Goal: Task Accomplishment & Management: Manage account settings

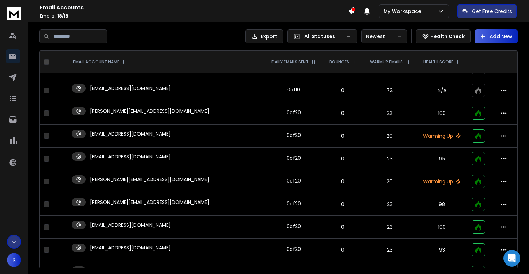
scroll to position [42, 0]
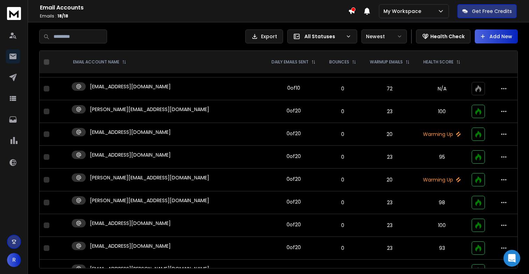
click at [475, 158] on icon at bounding box center [478, 156] width 7 height 7
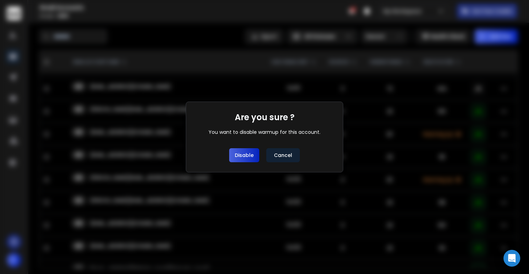
click at [250, 154] on button "Disable" at bounding box center [244, 155] width 30 height 14
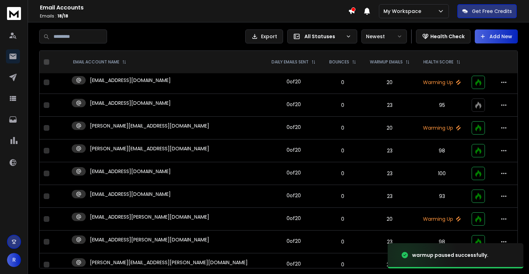
scroll to position [94, 0]
click at [475, 151] on icon at bounding box center [478, 150] width 6 height 7
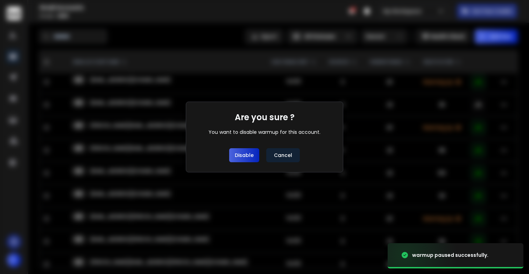
click at [248, 158] on button "Disable" at bounding box center [244, 155] width 30 height 14
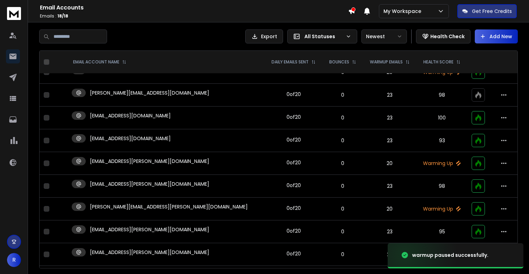
scroll to position [153, 0]
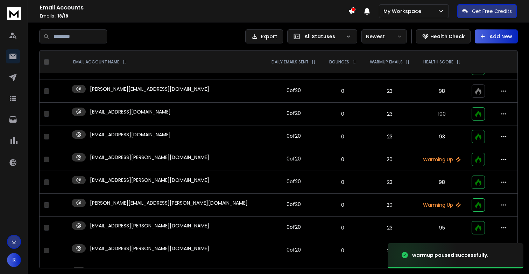
click at [475, 114] on icon at bounding box center [478, 113] width 6 height 7
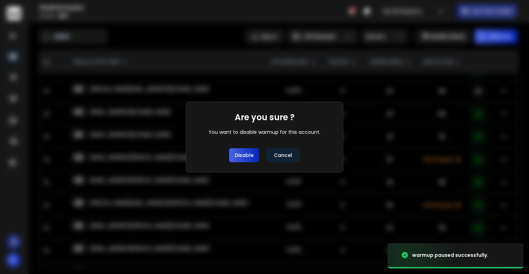
click at [250, 153] on button "Disable" at bounding box center [244, 155] width 30 height 14
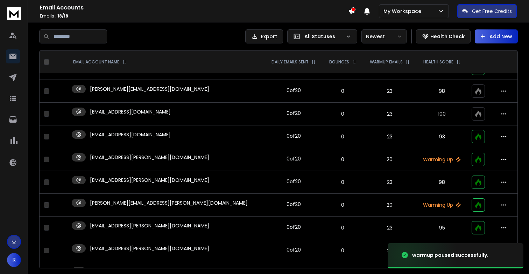
click at [475, 136] on icon at bounding box center [478, 136] width 6 height 7
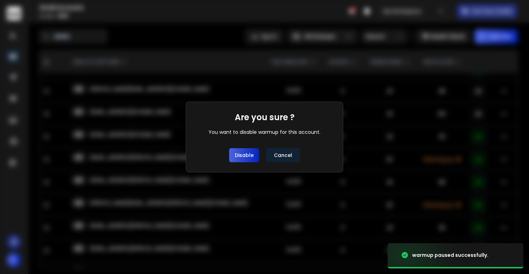
click at [249, 156] on button "Disable" at bounding box center [244, 155] width 30 height 14
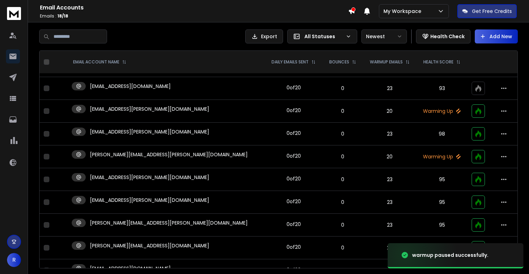
scroll to position [202, 0]
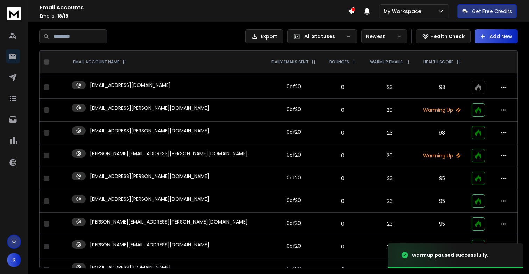
click at [475, 133] on icon at bounding box center [478, 132] width 6 height 7
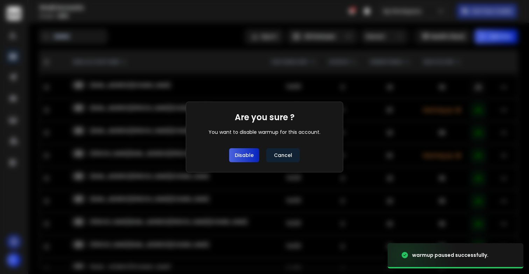
click at [244, 156] on button "Disable" at bounding box center [244, 155] width 30 height 14
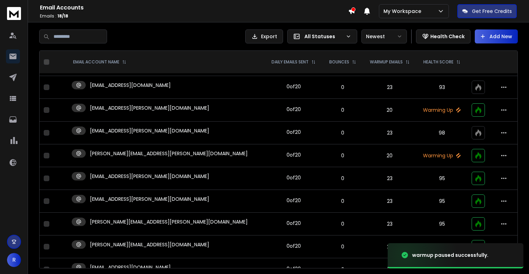
scroll to position [220, 0]
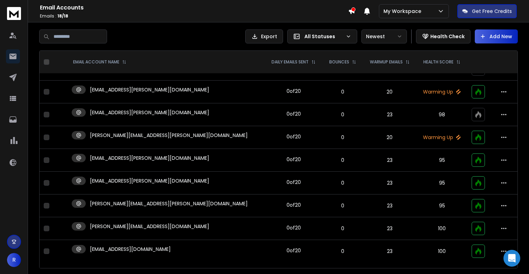
click at [475, 163] on icon at bounding box center [478, 159] width 7 height 7
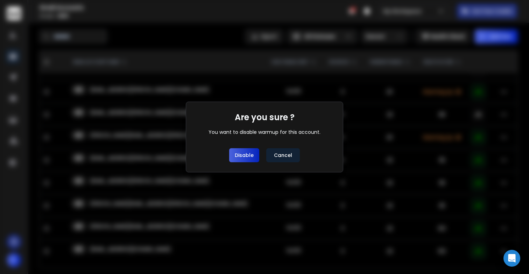
click at [246, 156] on button "Disable" at bounding box center [244, 155] width 30 height 14
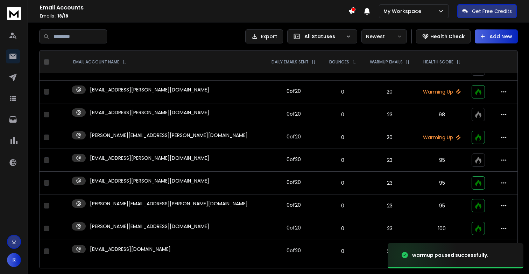
click at [475, 183] on icon at bounding box center [478, 182] width 6 height 7
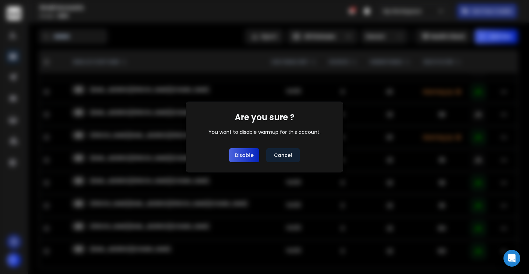
click at [248, 155] on button "Disable" at bounding box center [244, 155] width 30 height 14
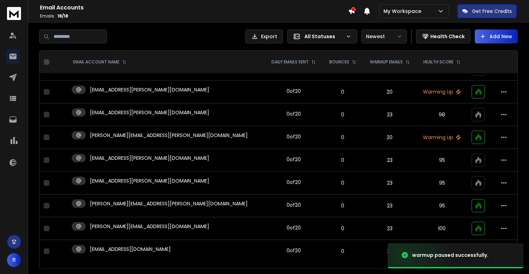
click at [475, 204] on icon at bounding box center [478, 205] width 7 height 7
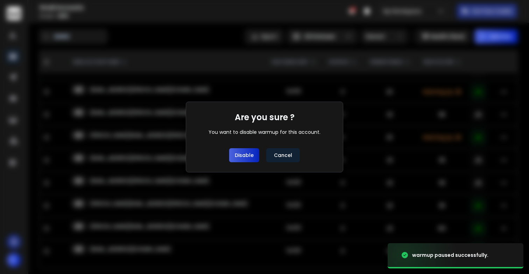
click at [241, 154] on button "Disable" at bounding box center [244, 155] width 30 height 14
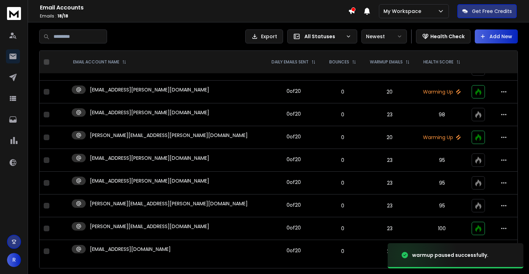
click at [474, 232] on div at bounding box center [478, 227] width 13 height 13
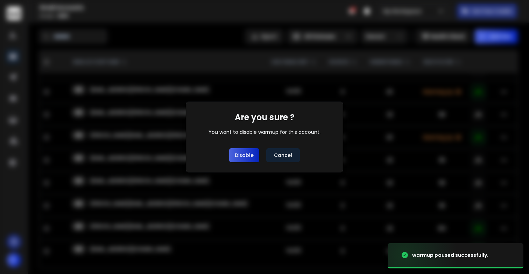
click at [242, 151] on button "Disable" at bounding box center [244, 155] width 30 height 14
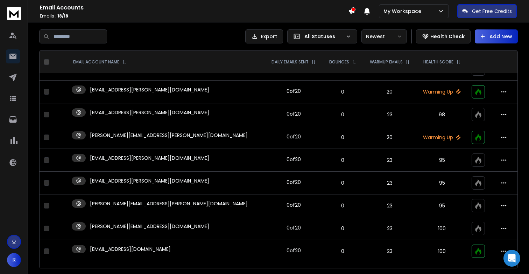
click at [475, 253] on icon at bounding box center [478, 250] width 6 height 7
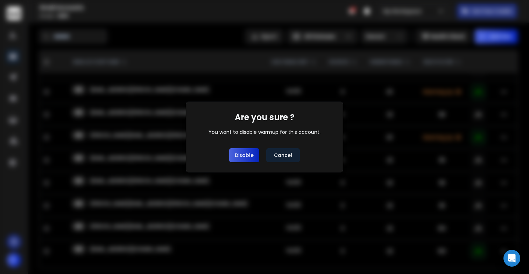
click at [246, 153] on button "Disable" at bounding box center [244, 155] width 30 height 14
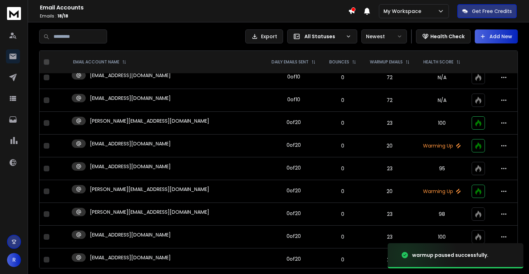
scroll to position [24, 0]
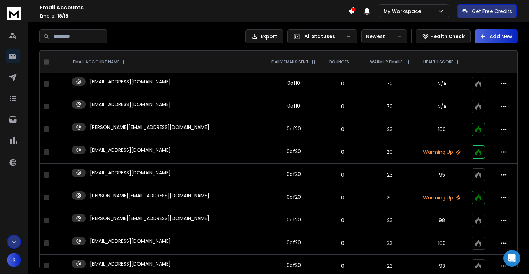
click at [475, 131] on icon at bounding box center [478, 129] width 6 height 7
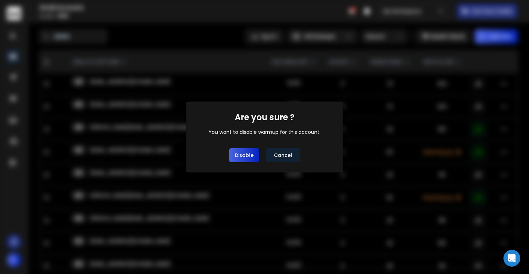
click at [239, 158] on button "Disable" at bounding box center [244, 155] width 30 height 14
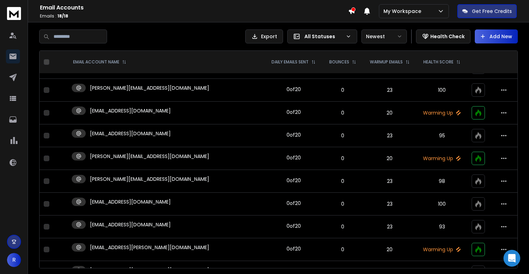
scroll to position [0, 0]
